Goal: Check status

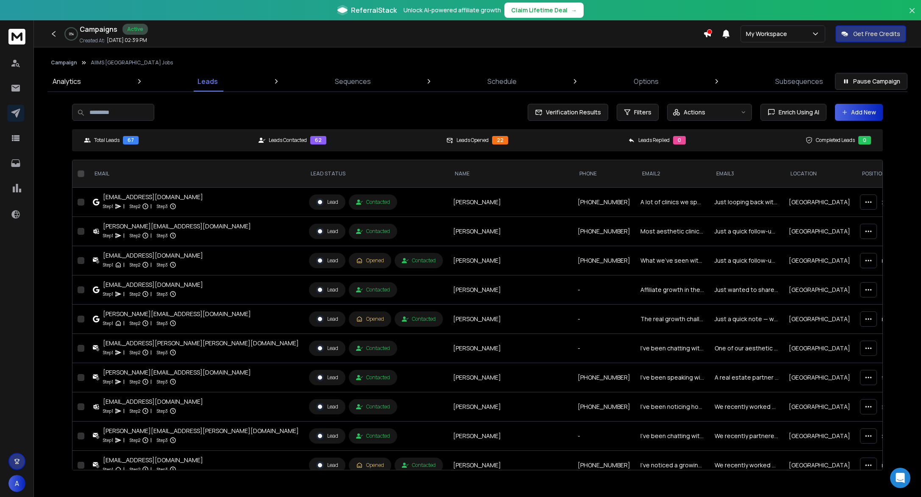
click at [76, 84] on p "Analytics" at bounding box center [67, 81] width 28 height 10
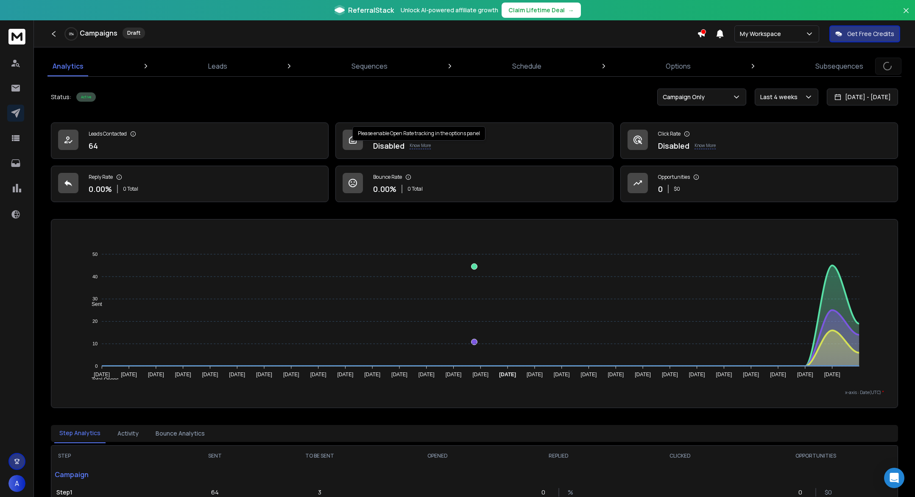
click at [427, 144] on p "Know More" at bounding box center [420, 145] width 21 height 7
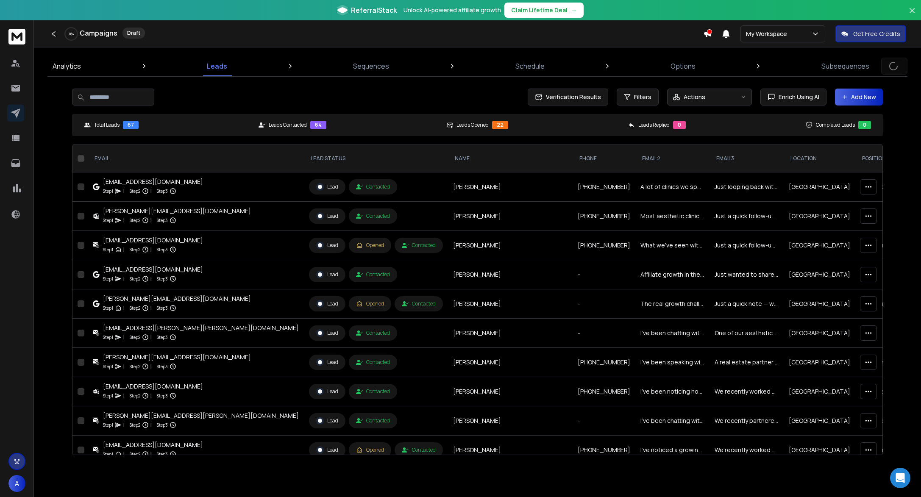
click at [74, 69] on p "Analytics" at bounding box center [67, 66] width 28 height 10
